Goal: Task Accomplishment & Management: Manage account settings

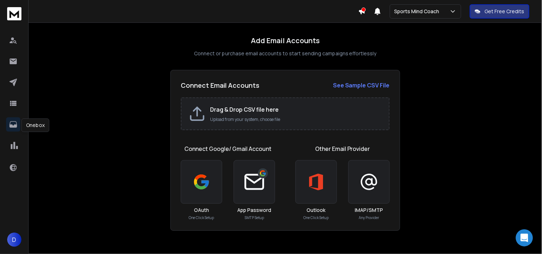
click at [9, 121] on icon at bounding box center [13, 124] width 9 height 9
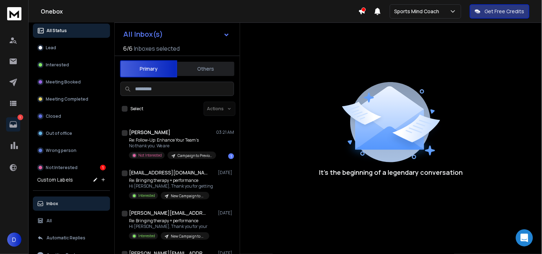
scroll to position [71, 0]
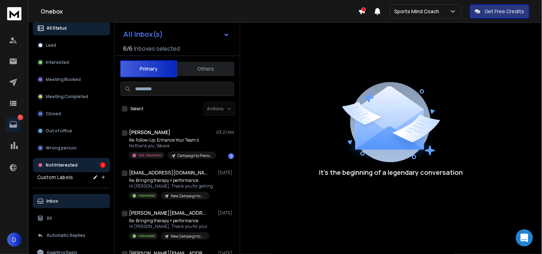
click at [55, 159] on button "Not Interested 1" at bounding box center [71, 165] width 77 height 14
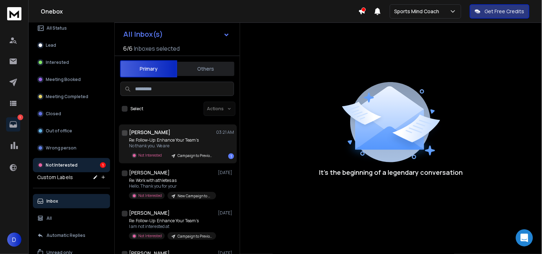
click at [183, 141] on p "Re: Follow-Up: Enhance Your Team’s" at bounding box center [172, 141] width 86 height 6
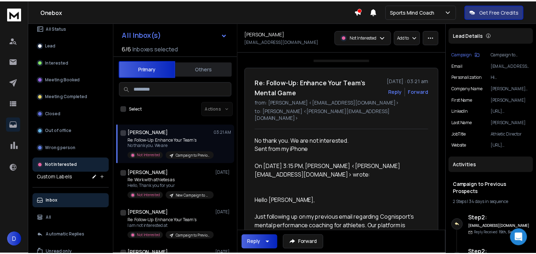
scroll to position [0, 0]
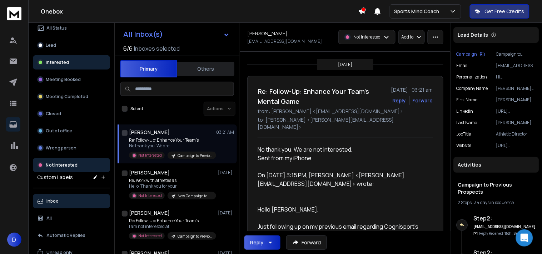
click at [62, 61] on p "Interested" at bounding box center [57, 63] width 23 height 6
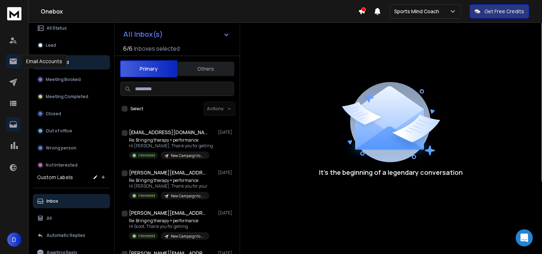
click at [13, 64] on icon at bounding box center [13, 62] width 7 height 6
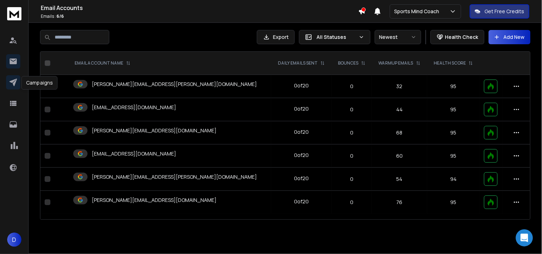
click at [13, 80] on icon at bounding box center [13, 83] width 8 height 8
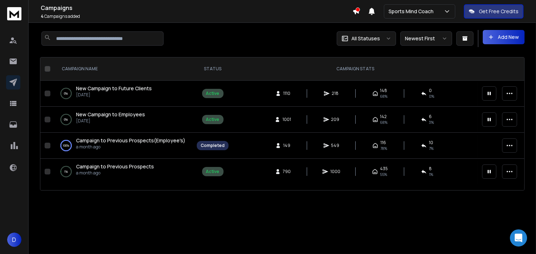
click at [154, 95] on div "0 % New Campaign to Future Clients 11 days ago" at bounding box center [122, 93] width 125 height 17
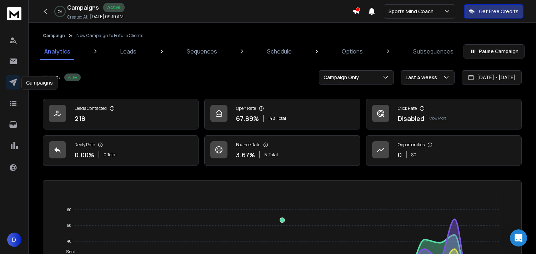
click at [11, 80] on icon at bounding box center [13, 82] width 9 height 9
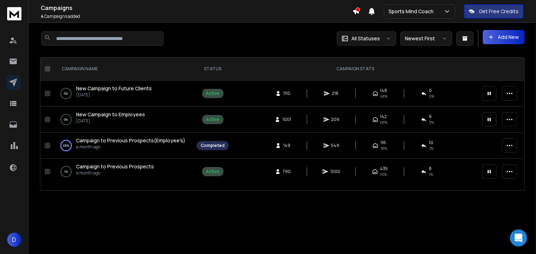
click at [143, 119] on p "[DATE]" at bounding box center [110, 121] width 69 height 6
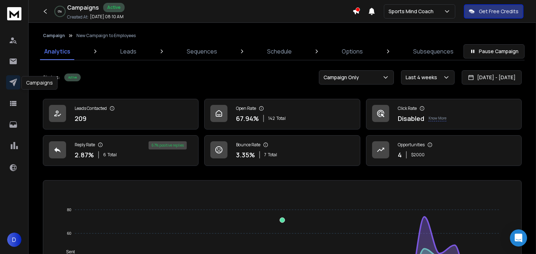
click at [11, 76] on link at bounding box center [13, 82] width 14 height 14
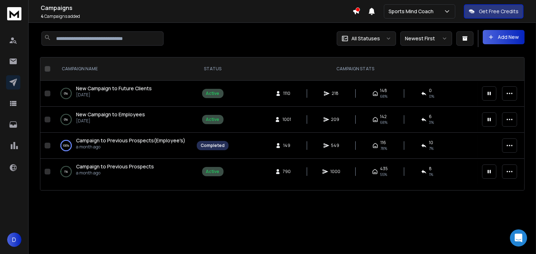
click at [109, 85] on span "New Campaign to Future Clients" at bounding box center [114, 88] width 76 height 7
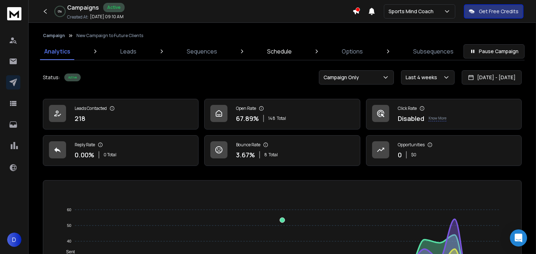
click at [295, 52] on link "Schedule" at bounding box center [279, 51] width 33 height 17
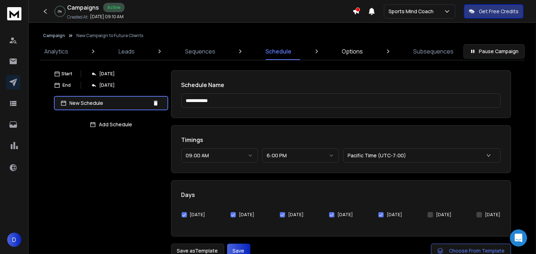
click at [347, 45] on link "Options" at bounding box center [353, 51] width 30 height 17
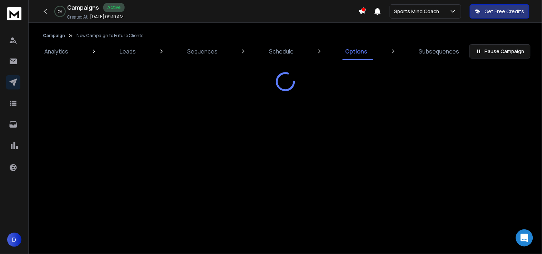
select select "*********"
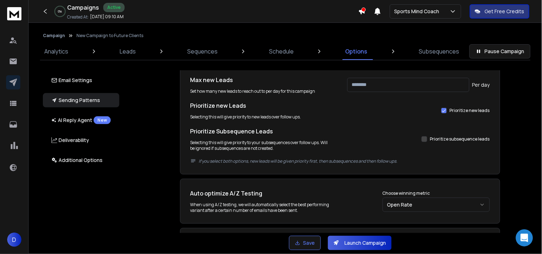
scroll to position [352, 0]
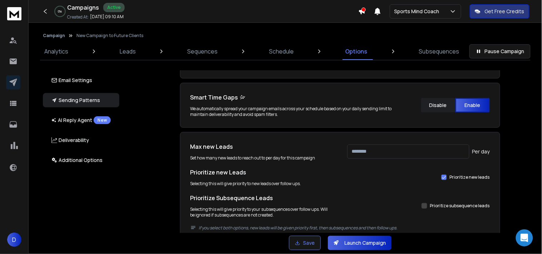
click at [361, 156] on input "***" at bounding box center [408, 152] width 122 height 14
drag, startPoint x: 361, startPoint y: 156, endPoint x: 318, endPoint y: 152, distance: 42.7
click at [318, 152] on div "Max new Leads Set how many new leads to reach out to per day for this campaign …" at bounding box center [339, 152] width 299 height 19
click at [266, 152] on div "Max new Leads Set how many new leads to reach out to per day for this campaign" at bounding box center [261, 152] width 143 height 19
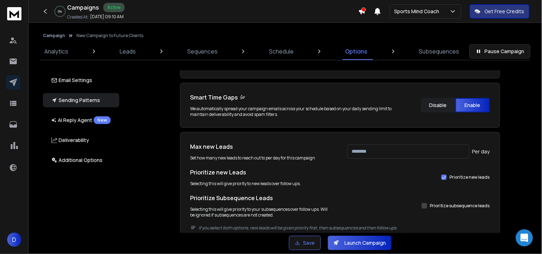
click at [266, 152] on div "Max new Leads Set how many new leads to reach out to per day for this campaign" at bounding box center [261, 152] width 143 height 19
drag, startPoint x: 266, startPoint y: 152, endPoint x: 260, endPoint y: 163, distance: 12.8
click at [260, 163] on div "Max new Leads Set how many new leads to reach out to per day for this campaign …" at bounding box center [339, 187] width 299 height 89
click at [284, 159] on div "Set how many new leads to reach out to per day for this campaign" at bounding box center [261, 158] width 143 height 6
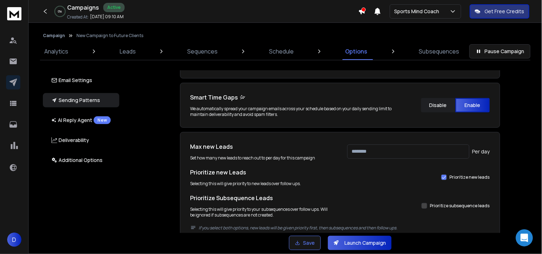
click at [284, 159] on div "Set how many new leads to reach out to per day for this campaign" at bounding box center [261, 158] width 143 height 6
click at [306, 167] on div "Max new Leads Set how many new leads to reach out to per day for this campaign …" at bounding box center [339, 187] width 299 height 89
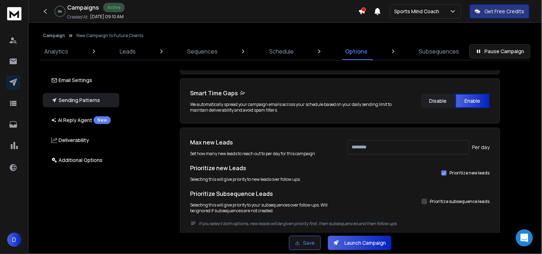
scroll to position [358, 0]
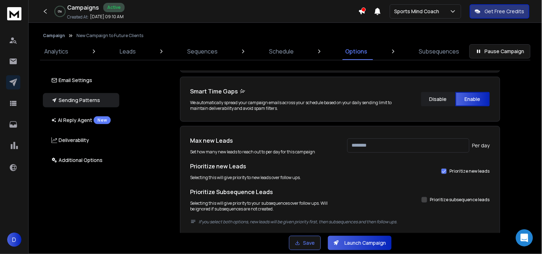
click at [350, 151] on input "***" at bounding box center [408, 146] width 122 height 14
type input "***"
click at [316, 157] on div "Max new Leads Set how many new leads to reach out to per day for this campaign …" at bounding box center [339, 181] width 299 height 89
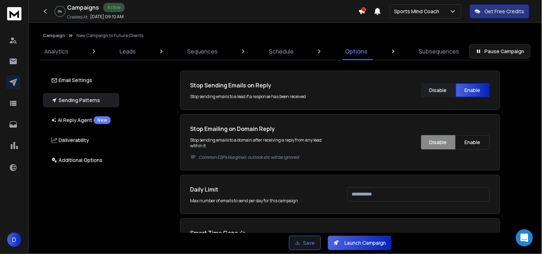
scroll to position [216, 0]
click at [361, 189] on input "***" at bounding box center [418, 195] width 143 height 14
drag, startPoint x: 361, startPoint y: 189, endPoint x: 319, endPoint y: 193, distance: 42.7
click at [319, 193] on div "Daily Limit Max number of emails to send per day for this campaign ***" at bounding box center [339, 195] width 299 height 19
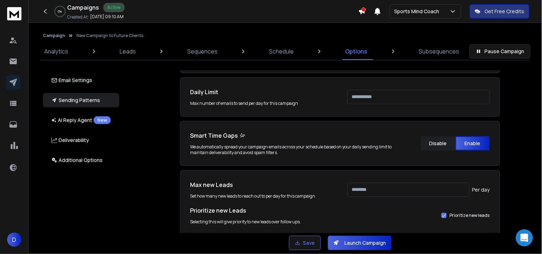
scroll to position [318, 0]
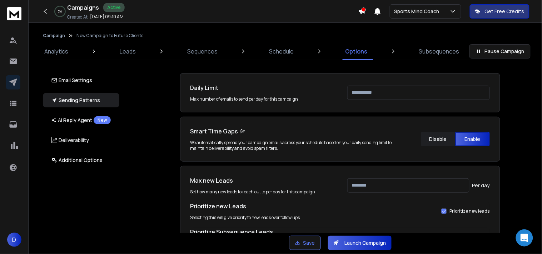
type input "***"
click at [315, 193] on div "Set how many new leads to reach out to per day for this campaign" at bounding box center [261, 192] width 143 height 6
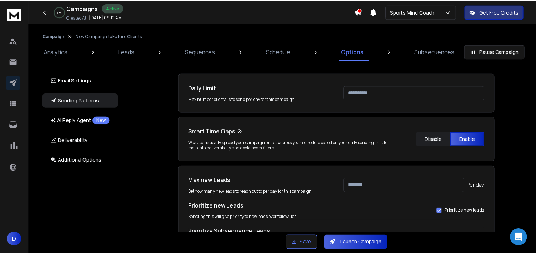
scroll to position [309, 0]
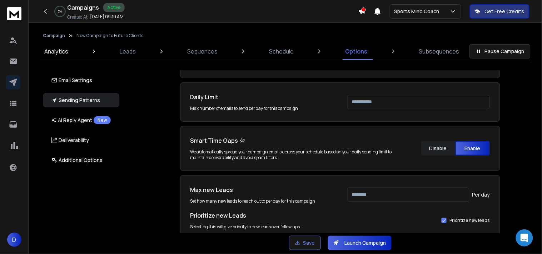
click at [54, 48] on p "Analytics" at bounding box center [56, 51] width 24 height 9
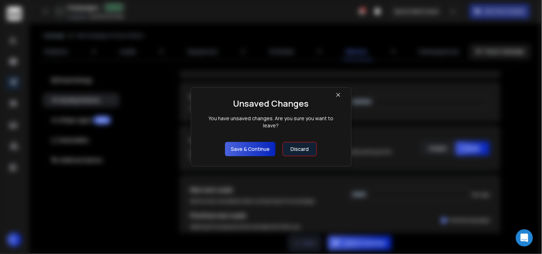
click at [297, 142] on button "Discard" at bounding box center [300, 149] width 34 height 14
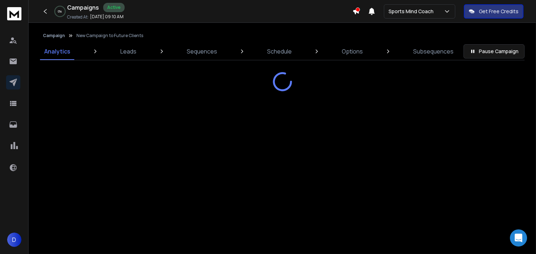
click at [47, 52] on p "Analytics" at bounding box center [57, 51] width 26 height 9
click at [48, 59] on div at bounding box center [57, 59] width 34 height 1
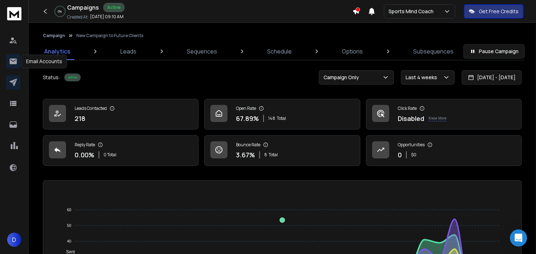
click at [13, 59] on icon at bounding box center [13, 62] width 7 height 6
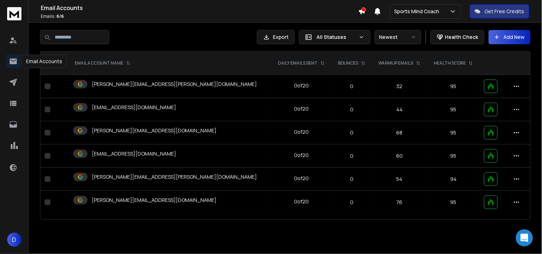
click at [11, 55] on link at bounding box center [13, 61] width 14 height 14
drag, startPoint x: 9, startPoint y: 73, endPoint x: 11, endPoint y: 84, distance: 10.8
click at [11, 84] on div at bounding box center [14, 103] width 16 height 149
click at [11, 84] on icon at bounding box center [13, 82] width 9 height 9
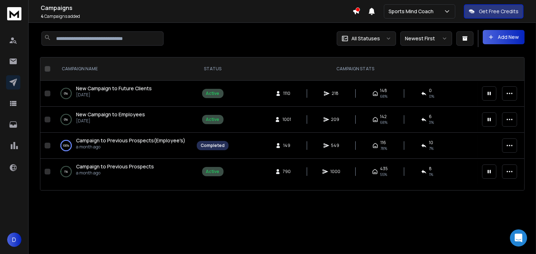
click at [164, 97] on div "0 % New Campaign to Future Clients 11 days ago" at bounding box center [122, 93] width 125 height 17
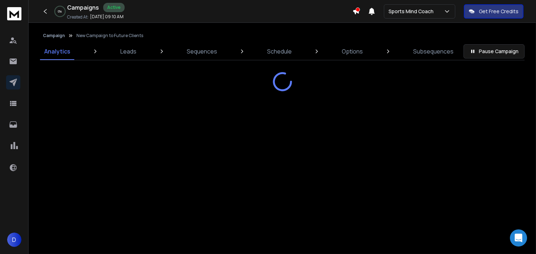
click at [164, 97] on div at bounding box center [282, 197] width 479 height 254
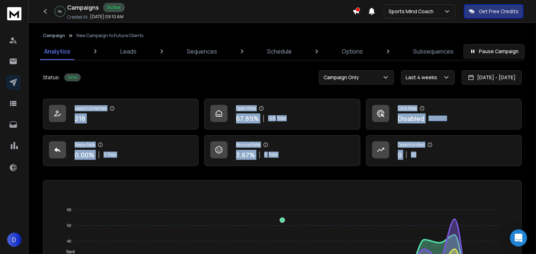
drag, startPoint x: 34, startPoint y: 93, endPoint x: 443, endPoint y: 162, distance: 415.0
click at [443, 162] on div "Campaign New Campaign to Future Clients Analytics Leads Sequences Schedule Opti…" at bounding box center [283, 242] width 508 height 438
copy div "Leads Contacted 218 Open Rate 67.89 % 148 Total Click Rate Disabled Know More R…"
click at [443, 162] on link "Opportunities 0 $ 0" at bounding box center [444, 150] width 156 height 31
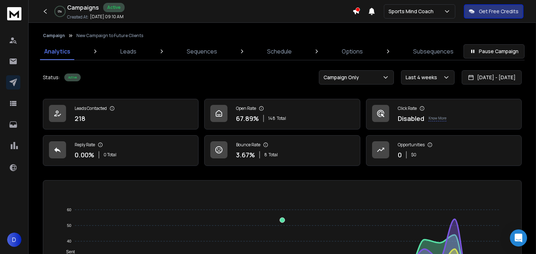
click at [333, 44] on div "Analytics Leads Sequences Schedule Options Subsequences" at bounding box center [249, 51] width 418 height 17
click at [340, 44] on link "Options" at bounding box center [353, 51] width 30 height 17
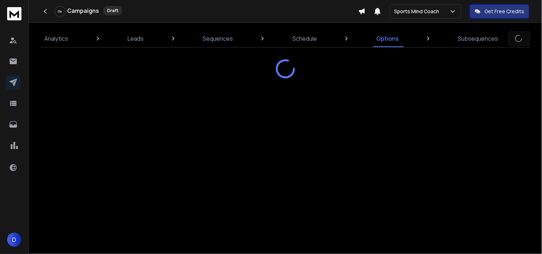
select select "*********"
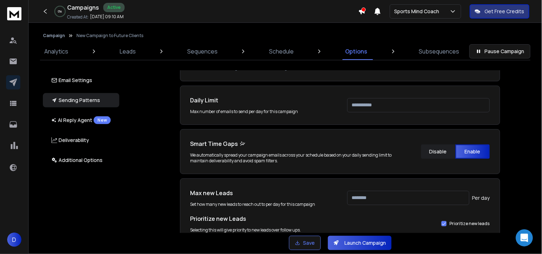
scroll to position [307, 0]
click at [248, 112] on div "Max number of emails to send per day for this campaign" at bounding box center [261, 111] width 143 height 6
click at [190, 111] on div "Max number of emails to send per day for this campaign" at bounding box center [261, 111] width 143 height 6
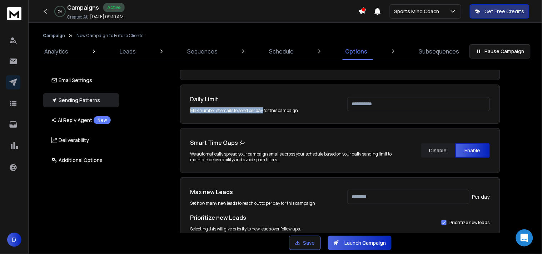
drag, startPoint x: 188, startPoint y: 111, endPoint x: 260, endPoint y: 113, distance: 71.8
click at [260, 113] on div "Max number of emails to send per day for this campaign" at bounding box center [261, 111] width 143 height 6
drag, startPoint x: 260, startPoint y: 113, endPoint x: 299, endPoint y: 113, distance: 39.3
click at [299, 113] on div "Max number of emails to send per day for this campaign" at bounding box center [261, 111] width 143 height 6
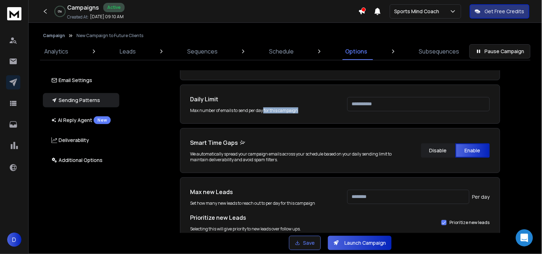
click at [299, 113] on div "Max number of emails to send per day for this campaign" at bounding box center [261, 111] width 143 height 6
click at [356, 104] on input "***" at bounding box center [418, 104] width 143 height 14
drag, startPoint x: 356, startPoint y: 104, endPoint x: 341, endPoint y: 103, distance: 15.5
click at [341, 103] on div "Daily Limit Max number of emails to send per day for this campaign ***" at bounding box center [339, 104] width 299 height 19
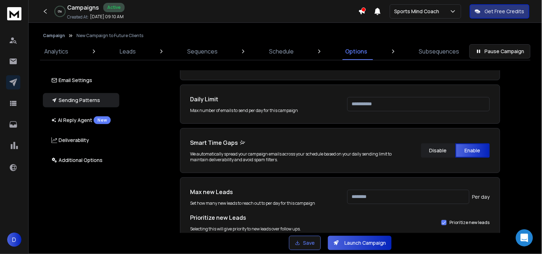
type input "***"
click at [307, 139] on p "Smart Time Gaps" at bounding box center [298, 143] width 217 height 9
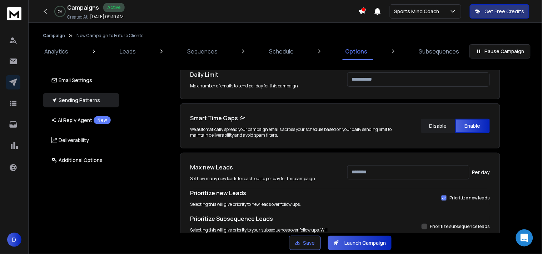
scroll to position [338, 0]
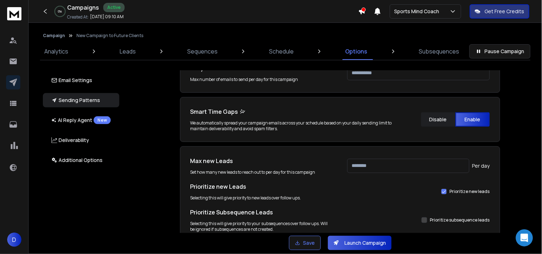
click at [354, 242] on button "Launch Campaign" at bounding box center [360, 243] width 64 height 14
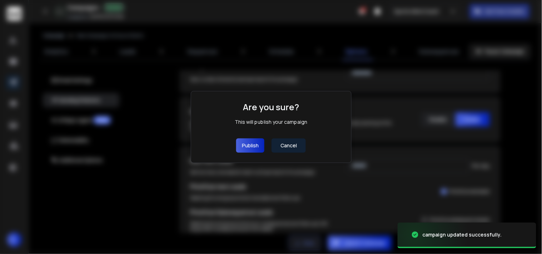
click at [245, 144] on button "Publish" at bounding box center [250, 146] width 28 height 14
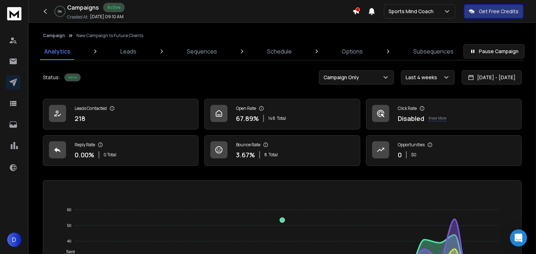
click at [237, 117] on p "67.89 %" at bounding box center [247, 119] width 23 height 10
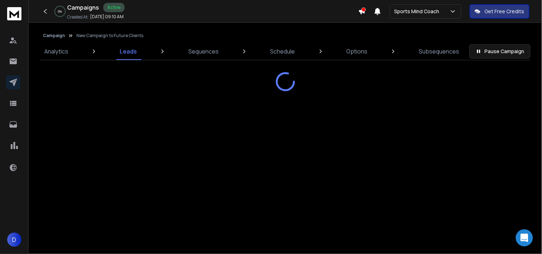
click at [214, 70] on div at bounding box center [285, 81] width 485 height 23
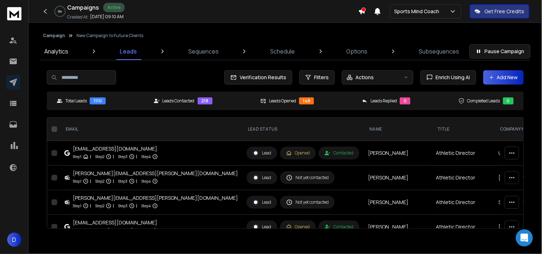
click at [54, 50] on p "Analytics" at bounding box center [56, 51] width 24 height 9
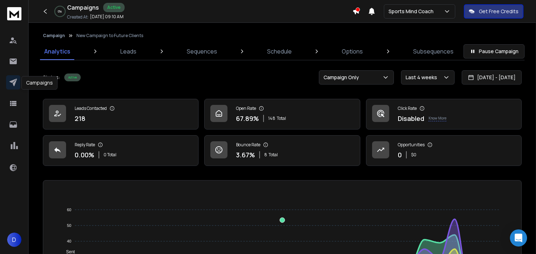
click at [13, 82] on icon at bounding box center [13, 83] width 8 height 8
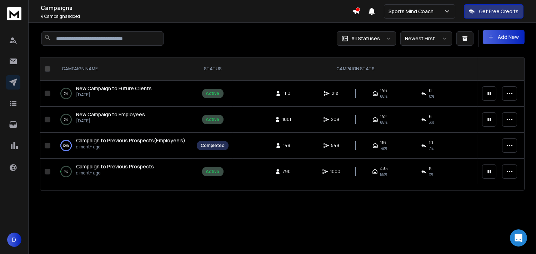
click at [143, 122] on p "[DATE]" at bounding box center [110, 121] width 69 height 6
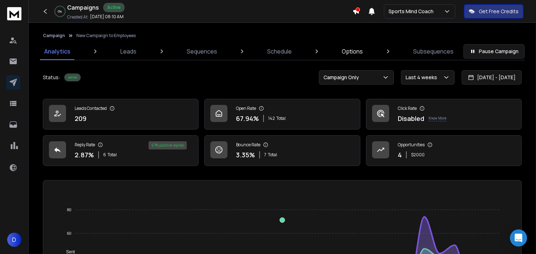
click at [360, 44] on link "Options" at bounding box center [353, 51] width 30 height 17
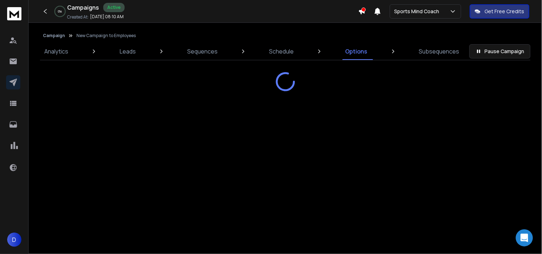
select select "*********"
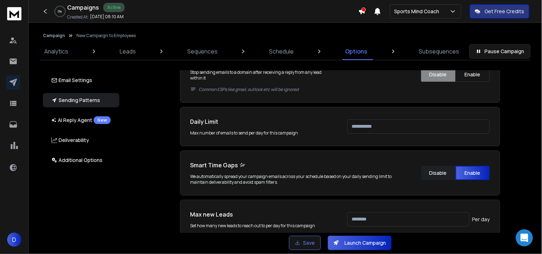
scroll to position [294, 0]
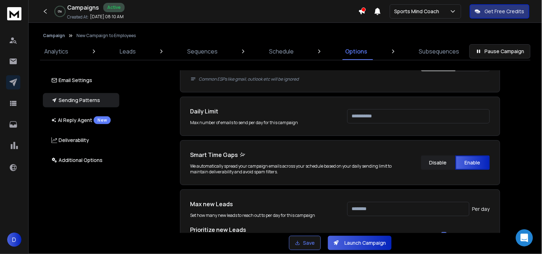
drag, startPoint x: 366, startPoint y: 120, endPoint x: 304, endPoint y: 115, distance: 62.4
click at [304, 115] on div "Daily Limit Max number of emails to send per day for this campaign ***" at bounding box center [339, 116] width 299 height 19
type input "***"
click at [351, 237] on button "Launch Campaign" at bounding box center [360, 243] width 64 height 14
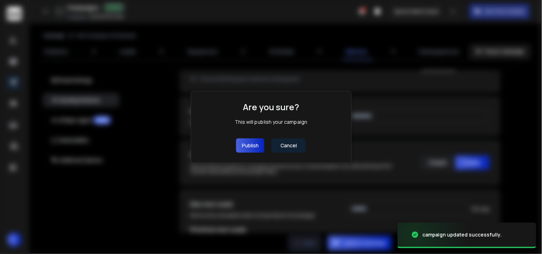
click at [249, 139] on button "Publish" at bounding box center [250, 146] width 28 height 14
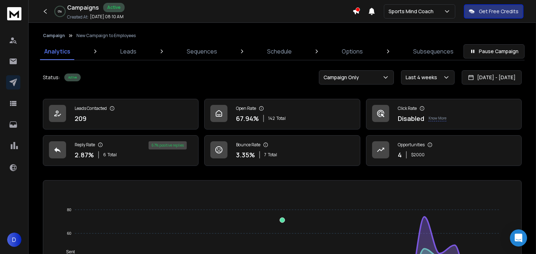
click at [86, 103] on link "Leads Contacted 209" at bounding box center [121, 114] width 156 height 31
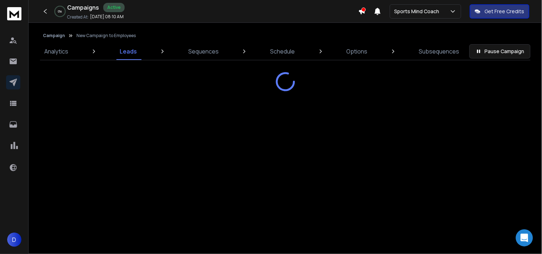
drag, startPoint x: 86, startPoint y: 103, endPoint x: 71, endPoint y: 41, distance: 63.8
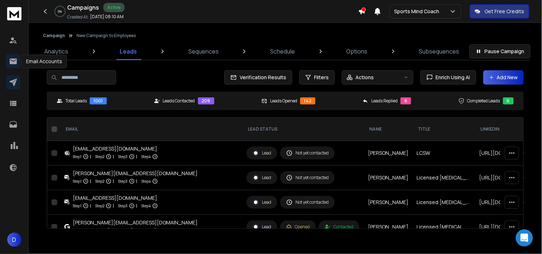
click at [8, 62] on link at bounding box center [13, 61] width 14 height 14
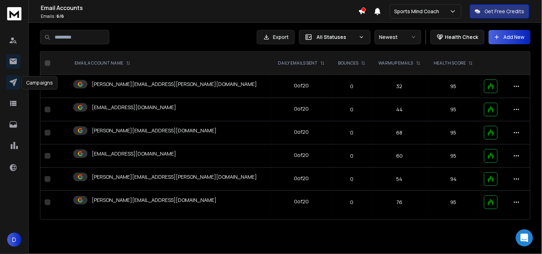
click at [9, 82] on icon at bounding box center [13, 83] width 8 height 8
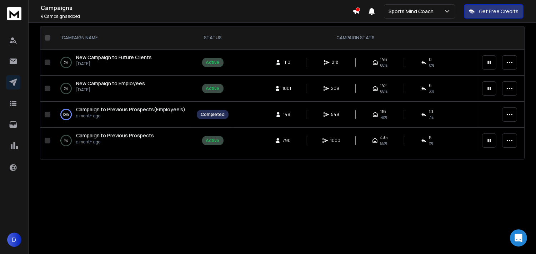
scroll to position [37, 0]
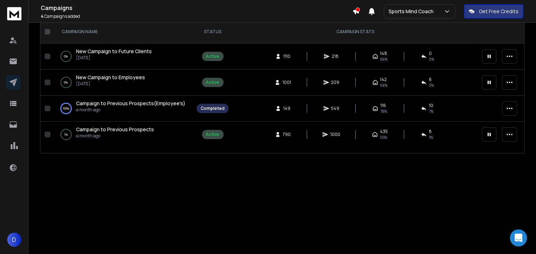
click at [123, 129] on span "Campaign to Previous Prospects" at bounding box center [115, 129] width 78 height 7
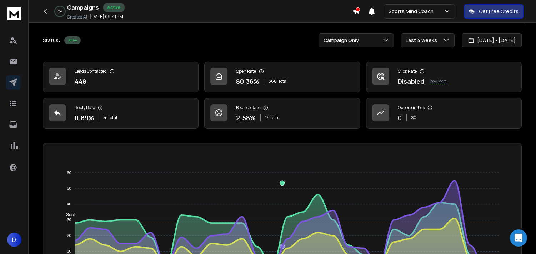
click at [199, 78] on div "Leads Contacted 448 Open Rate 80.36 % 360 Total Click Rate Disabled Know More R…" at bounding box center [282, 95] width 479 height 67
click at [239, 76] on p "80.36 %" at bounding box center [247, 81] width 23 height 10
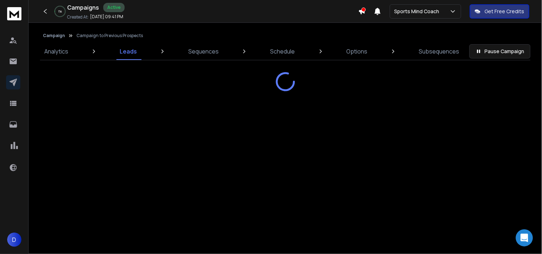
drag, startPoint x: 239, startPoint y: 76, endPoint x: 166, endPoint y: 84, distance: 73.6
click at [166, 84] on div at bounding box center [285, 81] width 485 height 23
click at [61, 51] on p "Analytics" at bounding box center [56, 51] width 24 height 9
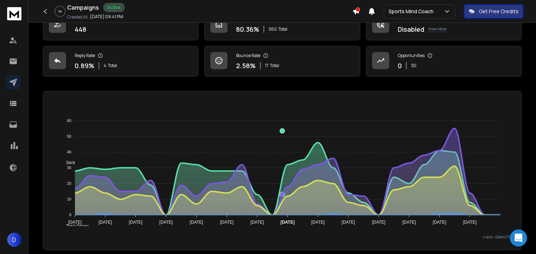
scroll to position [90, 0]
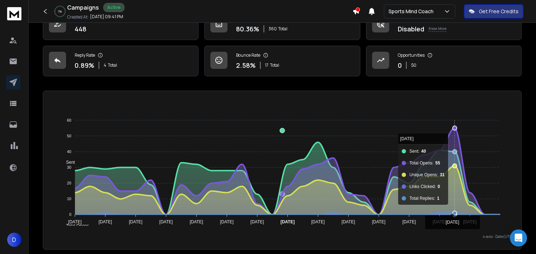
click at [452, 122] on foreignobject "Sent Total Opens Unique Opens Links Clicked Total Replies" at bounding box center [283, 163] width 444 height 125
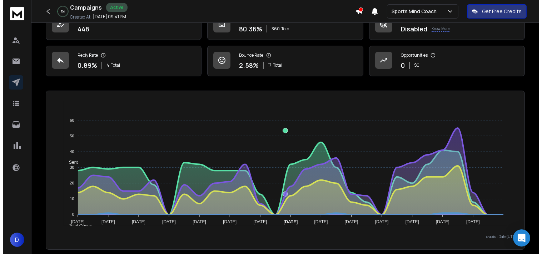
scroll to position [0, 0]
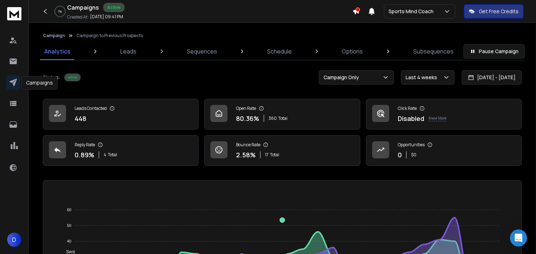
click at [11, 77] on link at bounding box center [13, 82] width 14 height 14
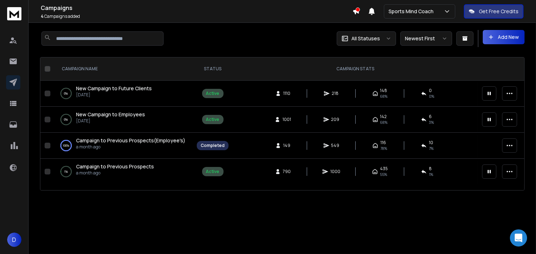
click at [504, 170] on button "button" at bounding box center [509, 172] width 15 height 14
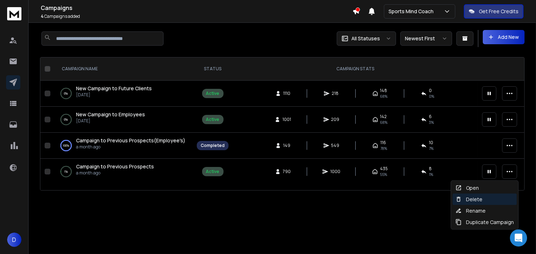
click at [344, 180] on td "790 1000 435 55 % 8 1 %" at bounding box center [355, 172] width 245 height 26
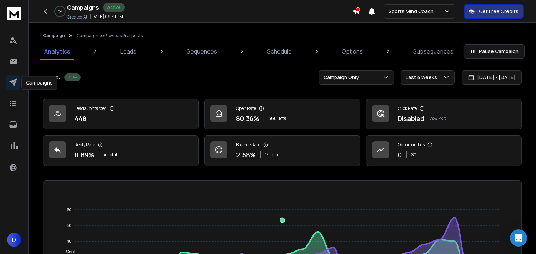
click at [12, 75] on link at bounding box center [13, 82] width 14 height 14
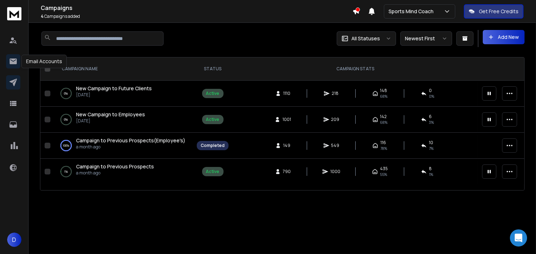
click at [8, 63] on link at bounding box center [13, 61] width 14 height 14
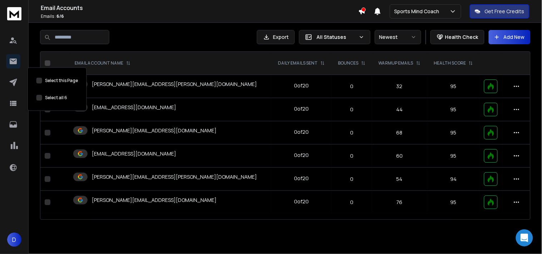
click at [47, 62] on button "Select this Page" at bounding box center [48, 63] width 6 height 6
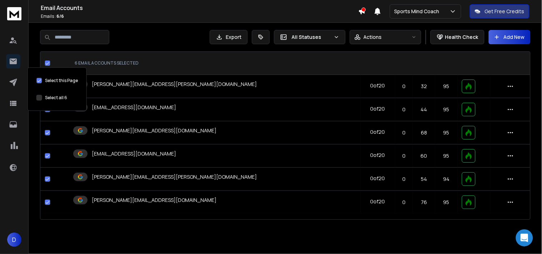
click at [43, 97] on div "Select all 6" at bounding box center [56, 98] width 41 height 6
click at [38, 97] on button "Select this Page" at bounding box center [39, 98] width 6 height 6
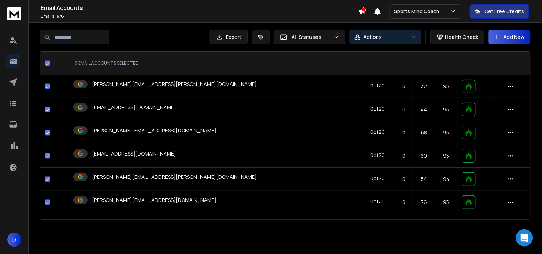
click at [390, 31] on button "Actions" at bounding box center [385, 37] width 71 height 14
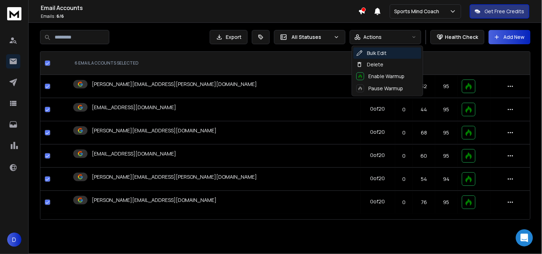
click at [381, 52] on div "Bulk Edit" at bounding box center [371, 53] width 30 height 7
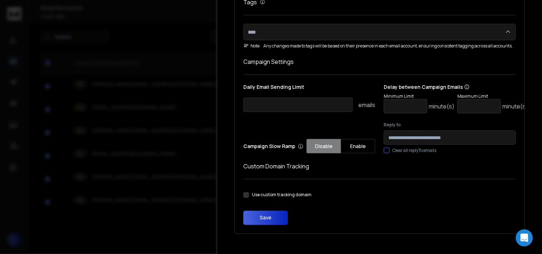
scroll to position [188, 0]
click at [265, 98] on input "number" at bounding box center [298, 105] width 110 height 14
type input "**"
click at [410, 103] on input "number" at bounding box center [406, 106] width 44 height 14
click at [187, 115] on div at bounding box center [271, 127] width 542 height 254
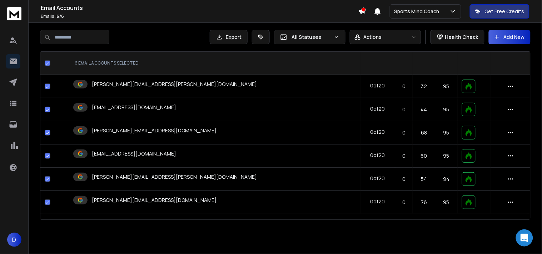
click at [361, 83] on td "0 of 20" at bounding box center [378, 84] width 35 height 19
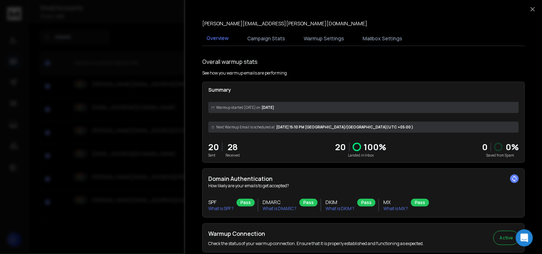
click at [368, 39] on button "Mailbox Settings" at bounding box center [382, 39] width 48 height 16
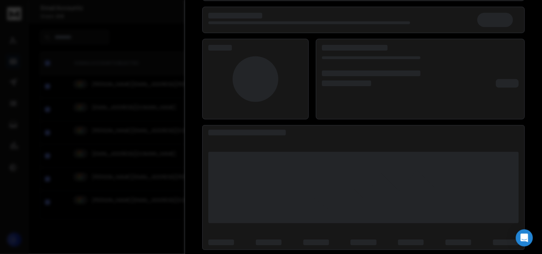
click at [121, 128] on div at bounding box center [271, 127] width 542 height 254
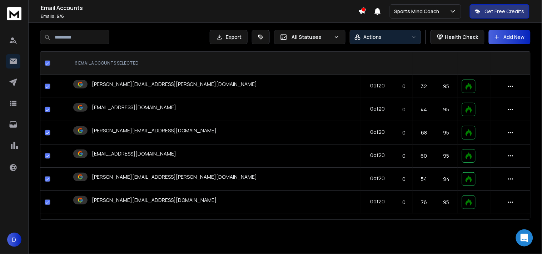
click at [385, 37] on div "Actions" at bounding box center [381, 37] width 54 height 7
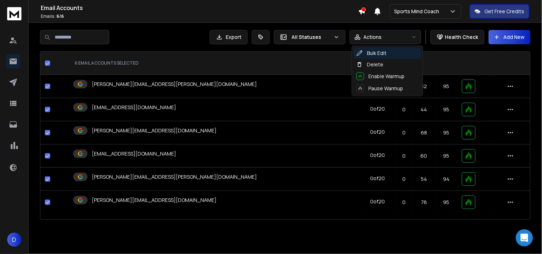
click at [382, 55] on div "Bulk Edit" at bounding box center [371, 53] width 30 height 7
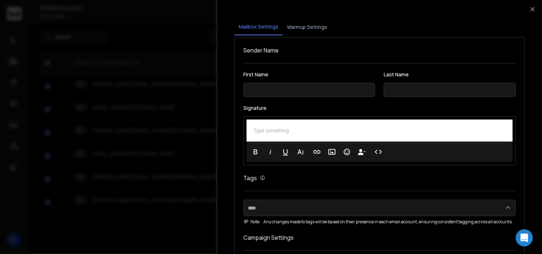
click at [301, 17] on div "Mailbox Settings Warmup Settings Sender Name First Name Last Name Signature Typ…" at bounding box center [380, 215] width 308 height 413
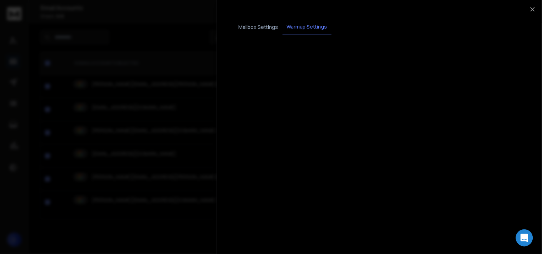
click at [297, 27] on button "Warmup Settings" at bounding box center [307, 27] width 49 height 16
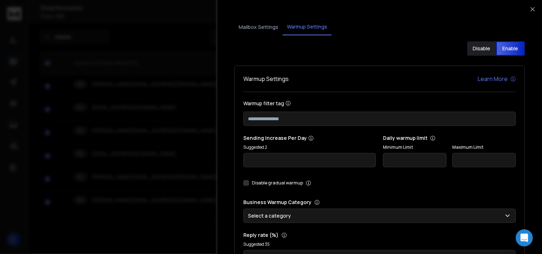
click at [269, 30] on button "Mailbox Settings" at bounding box center [258, 27] width 48 height 16
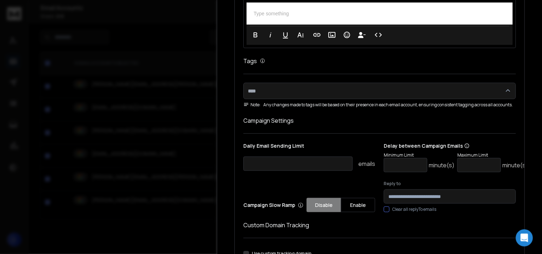
scroll to position [188, 0]
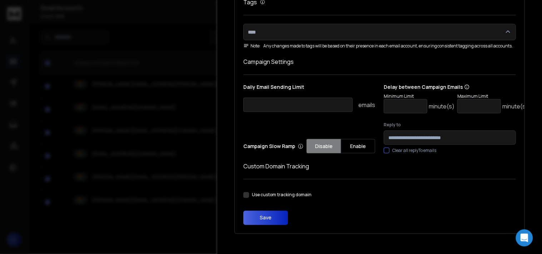
click at [290, 98] on input "number" at bounding box center [298, 105] width 110 height 14
click at [279, 99] on input "**" at bounding box center [298, 105] width 110 height 14
drag, startPoint x: 279, startPoint y: 99, endPoint x: 226, endPoint y: 98, distance: 53.3
click at [226, 98] on div "Mailbox Settings Warmup Settings Sender Name First Name Last Name Signature Typ…" at bounding box center [380, 38] width 308 height 413
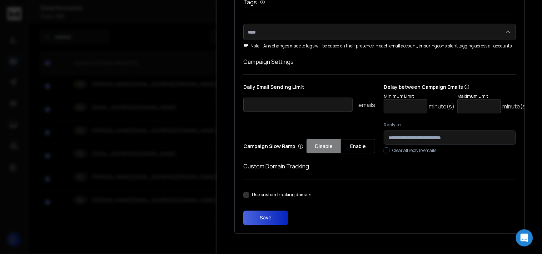
drag, startPoint x: 281, startPoint y: 97, endPoint x: 218, endPoint y: 86, distance: 63.2
click at [218, 86] on div "Shared Sheet Component Mailbox Settings Warmup Settings Sender Name First Name …" at bounding box center [379, 127] width 325 height 254
type input "**"
click at [401, 99] on input "number" at bounding box center [406, 106] width 44 height 14
click at [485, 102] on input "number" at bounding box center [479, 106] width 44 height 14
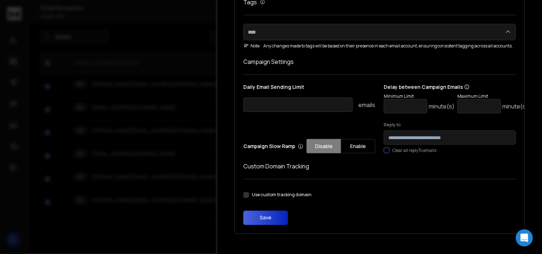
type input "*"
type input "**"
click at [337, 178] on form "First Name Last Name Signature Type something Clear Formatting Font Family Aria…" at bounding box center [379, 60] width 273 height 329
click at [251, 212] on button "Save" at bounding box center [265, 218] width 45 height 14
click at [393, 103] on input "*" at bounding box center [406, 106] width 44 height 14
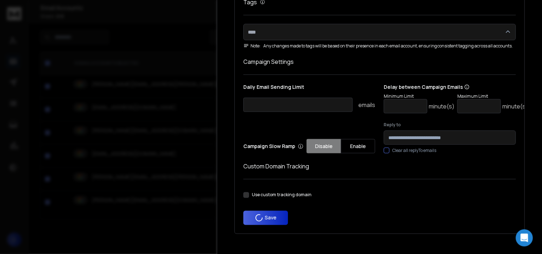
scroll to position [174, 0]
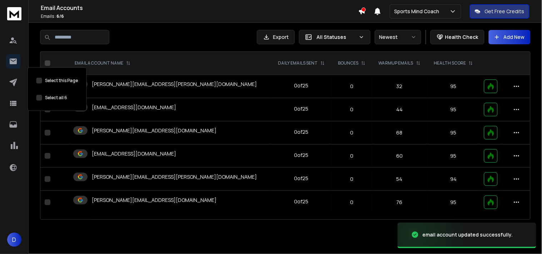
click at [51, 62] on div at bounding box center [57, 63] width 24 height 6
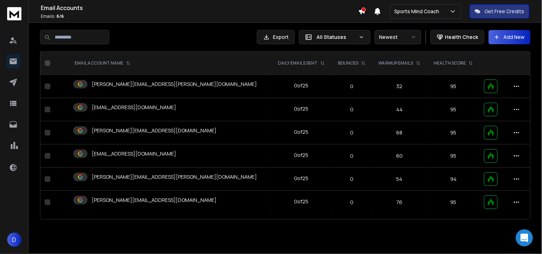
click at [44, 62] on th at bounding box center [54, 63] width 29 height 23
click at [42, 97] on div "Select all 6" at bounding box center [56, 98] width 41 height 6
click at [40, 98] on button "Select this Page" at bounding box center [39, 98] width 6 height 6
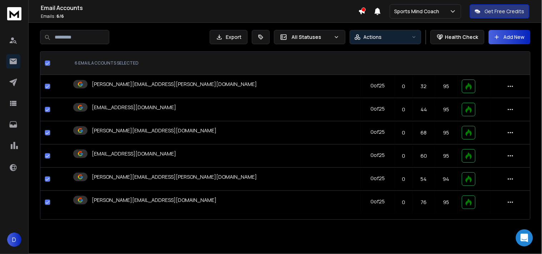
click at [401, 38] on div "Actions" at bounding box center [381, 37] width 54 height 7
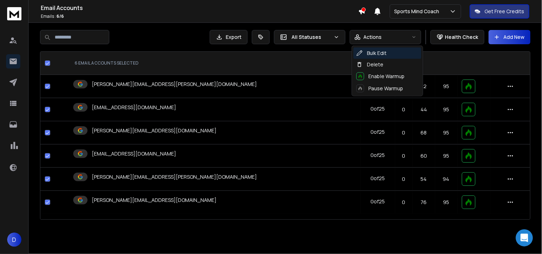
click at [385, 50] on div "Bulk Edit" at bounding box center [371, 53] width 30 height 7
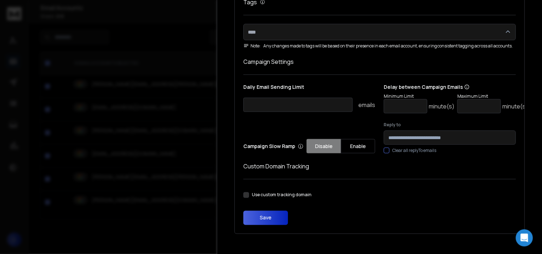
scroll to position [188, 0]
click at [401, 99] on input "number" at bounding box center [406, 106] width 44 height 14
click at [335, 98] on input "number" at bounding box center [298, 105] width 110 height 14
type input "**"
click at [396, 99] on input "number" at bounding box center [406, 106] width 44 height 14
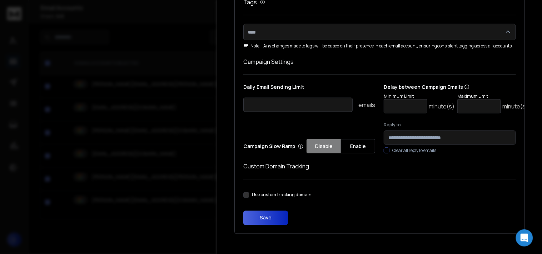
click at [465, 99] on input "number" at bounding box center [479, 106] width 44 height 14
type input "*"
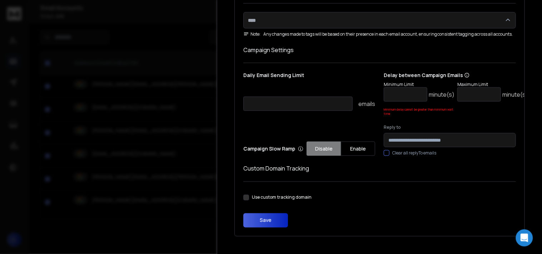
type input "*"
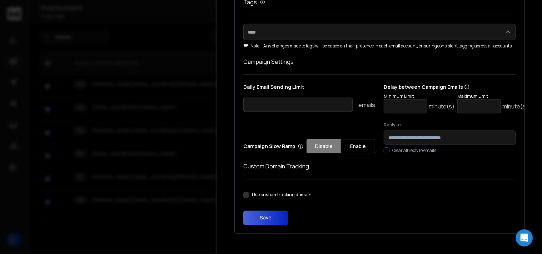
type input "**"
click at [401, 99] on input "*" at bounding box center [406, 106] width 44 height 14
drag, startPoint x: 401, startPoint y: 99, endPoint x: 337, endPoint y: 103, distance: 64.8
click at [337, 103] on div "Daily Email Sending Limit ** emails Delay between Campaign Emails Minimum Limit…" at bounding box center [379, 119] width 273 height 70
type input "**"
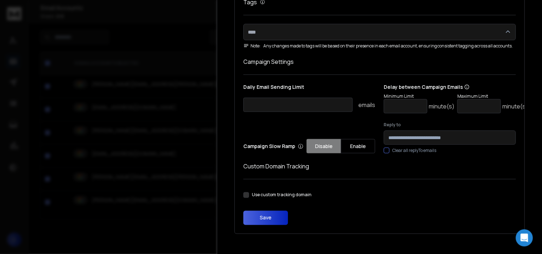
click at [344, 73] on form "First Name Last Name Signature Type something Clear Formatting Font Family Aria…" at bounding box center [379, 60] width 273 height 329
click at [254, 211] on button "Save" at bounding box center [265, 218] width 45 height 14
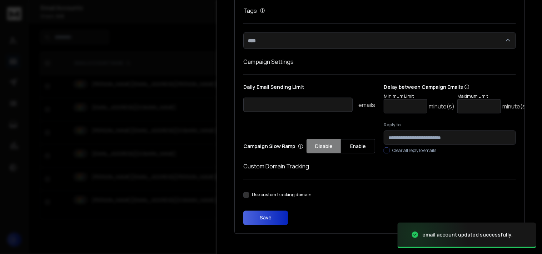
scroll to position [174, 0]
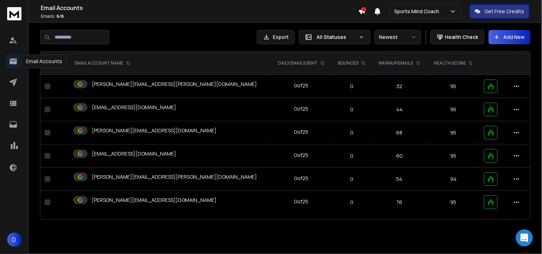
click at [11, 64] on icon at bounding box center [13, 62] width 7 height 6
